Goal: Navigation & Orientation: Find specific page/section

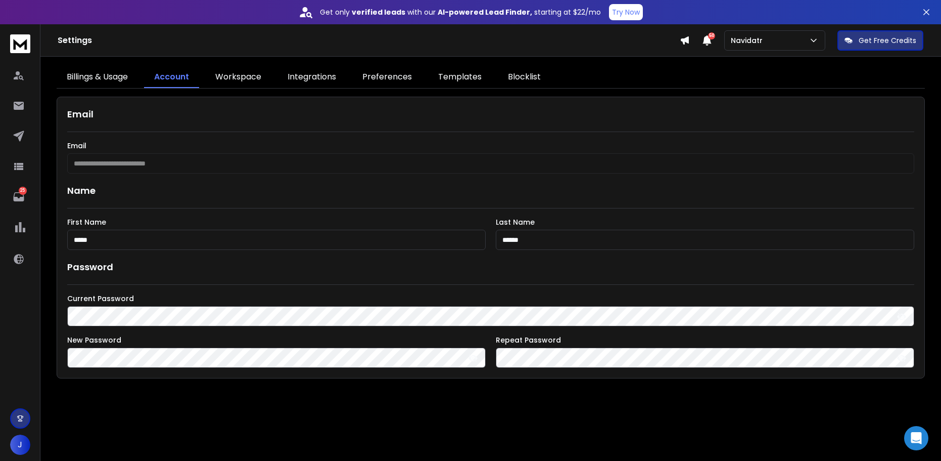
click at [310, 80] on link "Integrations" at bounding box center [312, 77] width 69 height 21
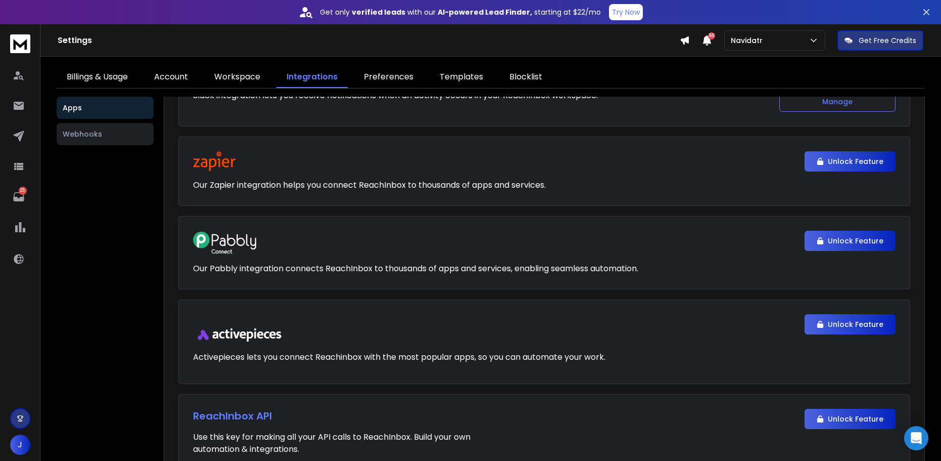
scroll to position [42, 0]
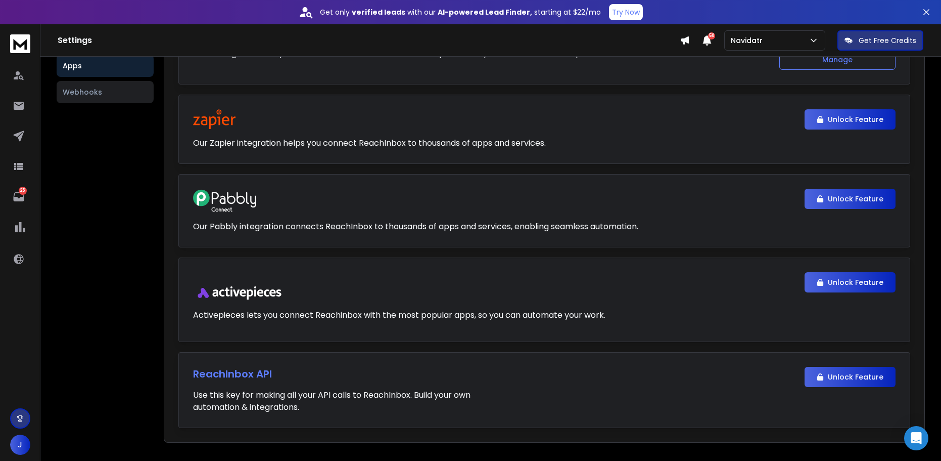
click at [847, 373] on p "Unlock Feature" at bounding box center [856, 377] width 56 height 10
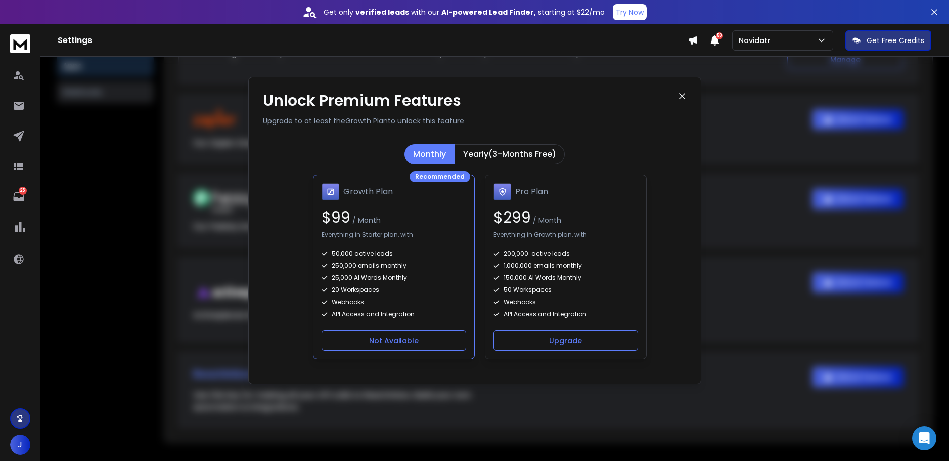
click at [683, 95] on icon at bounding box center [681, 96] width 6 height 6
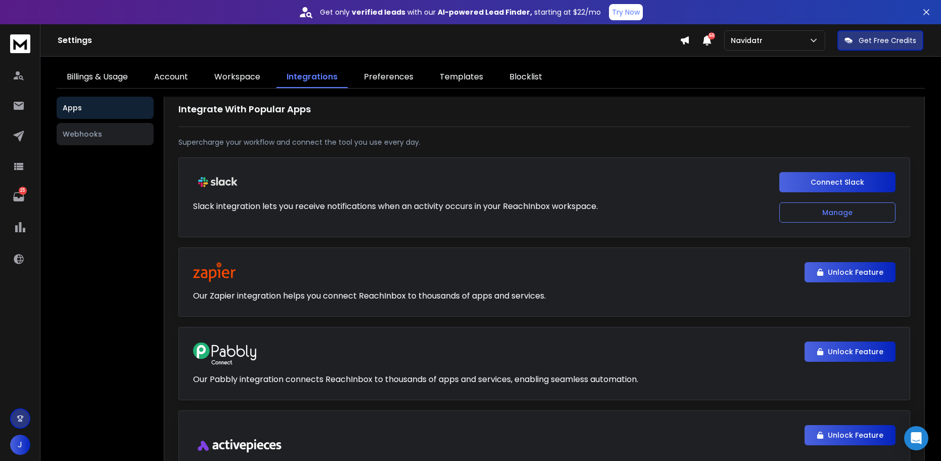
scroll to position [0, 0]
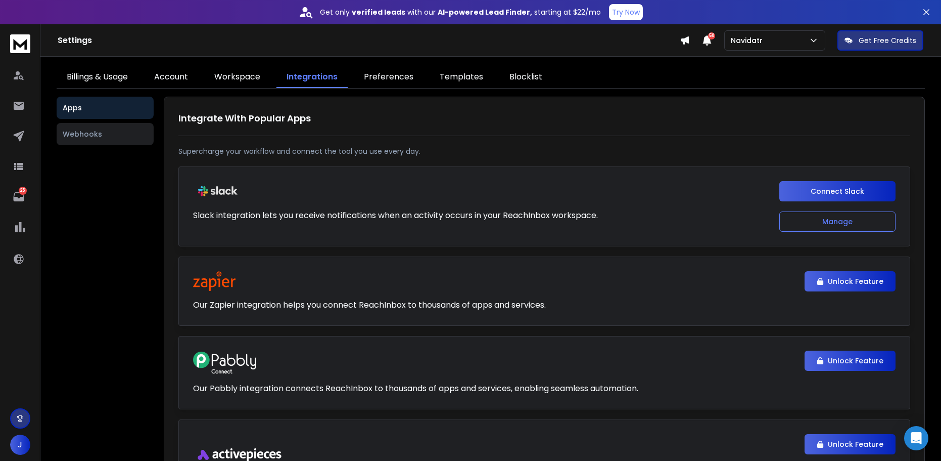
click at [411, 76] on link "Preferences" at bounding box center [389, 77] width 70 height 21
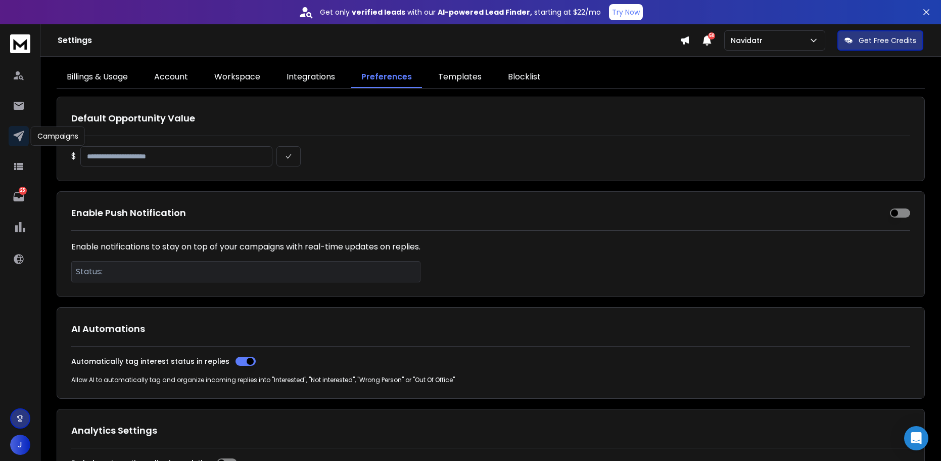
click at [18, 134] on icon at bounding box center [18, 135] width 11 height 11
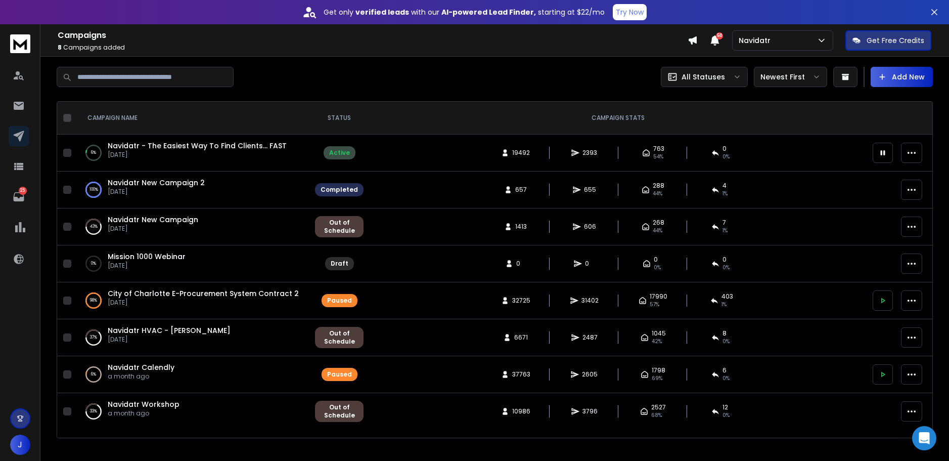
click at [907, 153] on icon "button" at bounding box center [911, 153] width 10 height 10
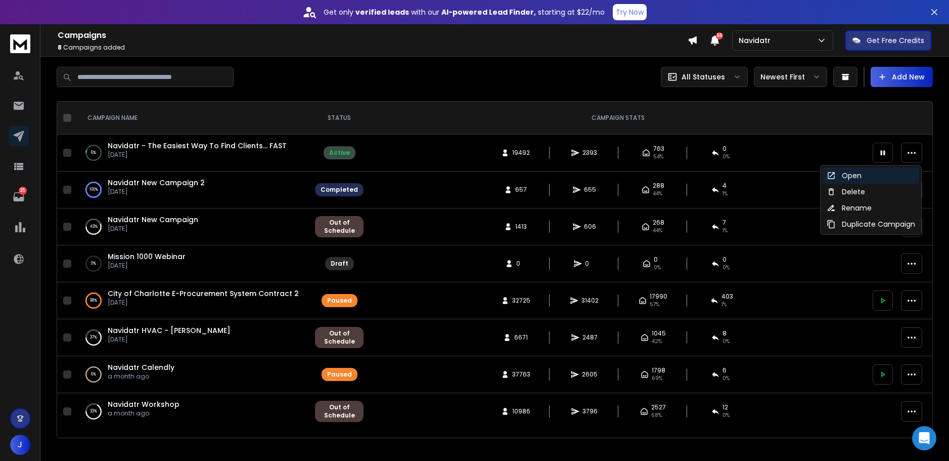
click at [865, 109] on th "CAMPAIGN STATS" at bounding box center [618, 118] width 497 height 33
